Goal: Go to known website: Access a specific website the user already knows

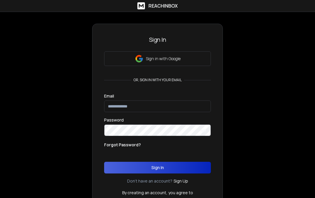
click at [157, 106] on input "email" at bounding box center [157, 106] width 107 height 12
